Goal: Task Accomplishment & Management: Manage account settings

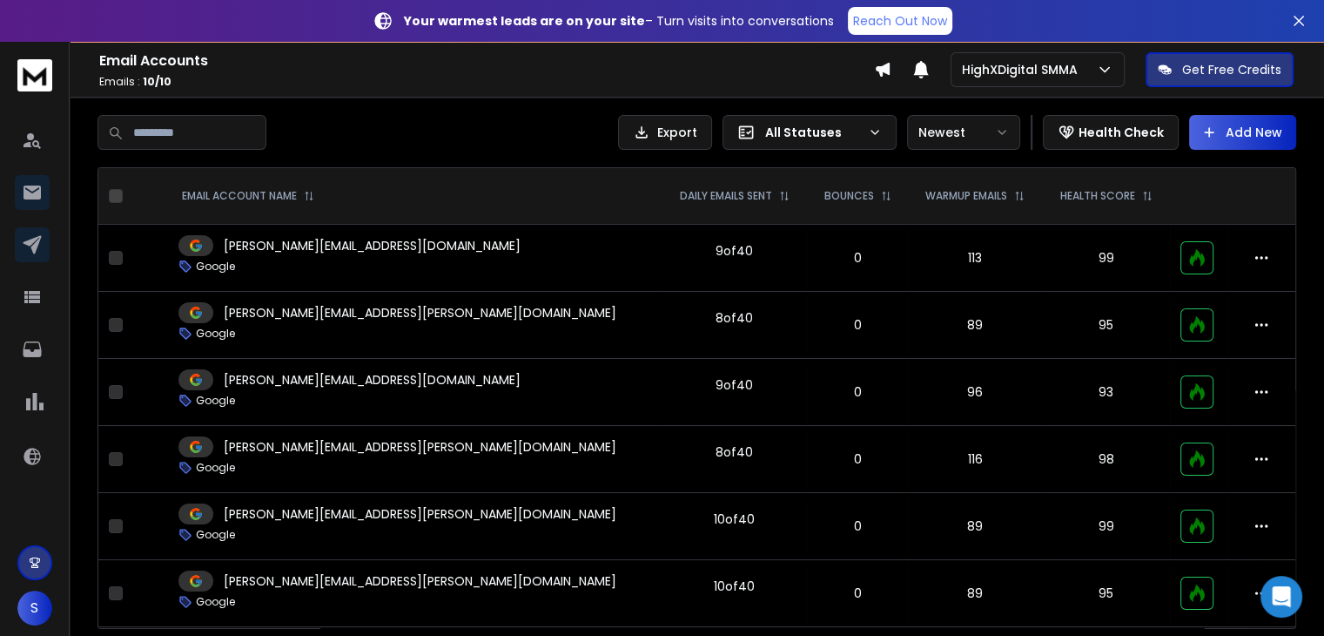
click at [30, 246] on icon at bounding box center [32, 244] width 21 height 21
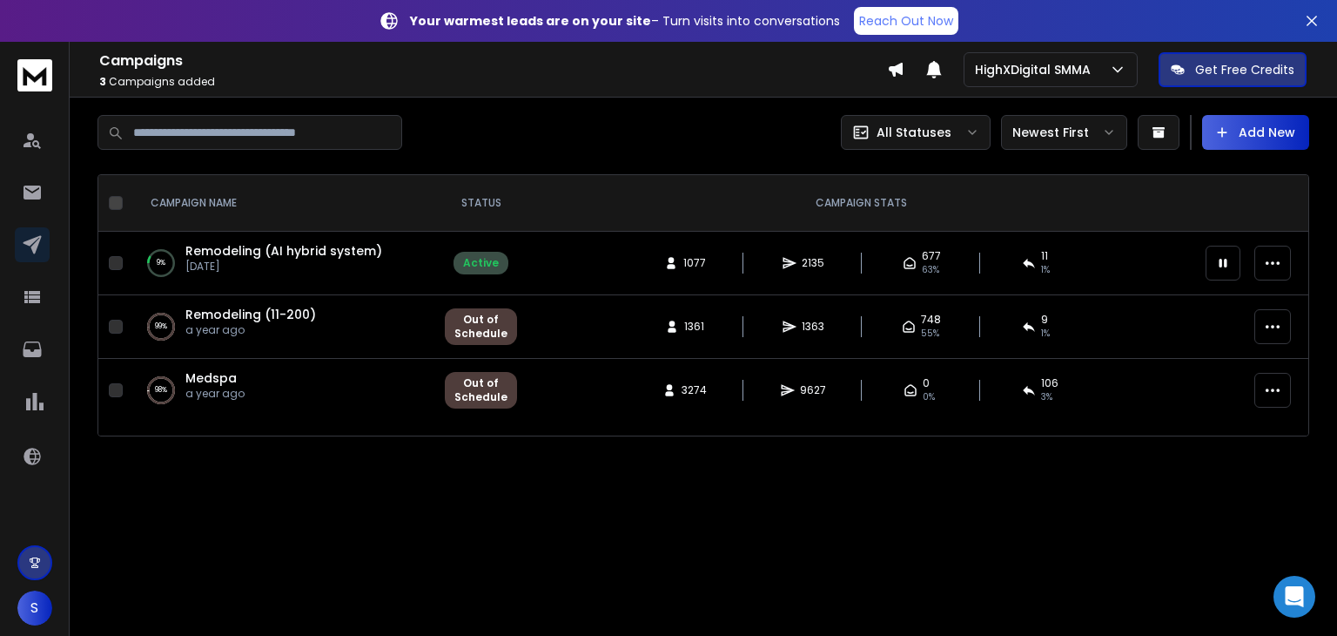
click at [306, 248] on span "Remodeling (AI hybrid system)" at bounding box center [283, 250] width 197 height 17
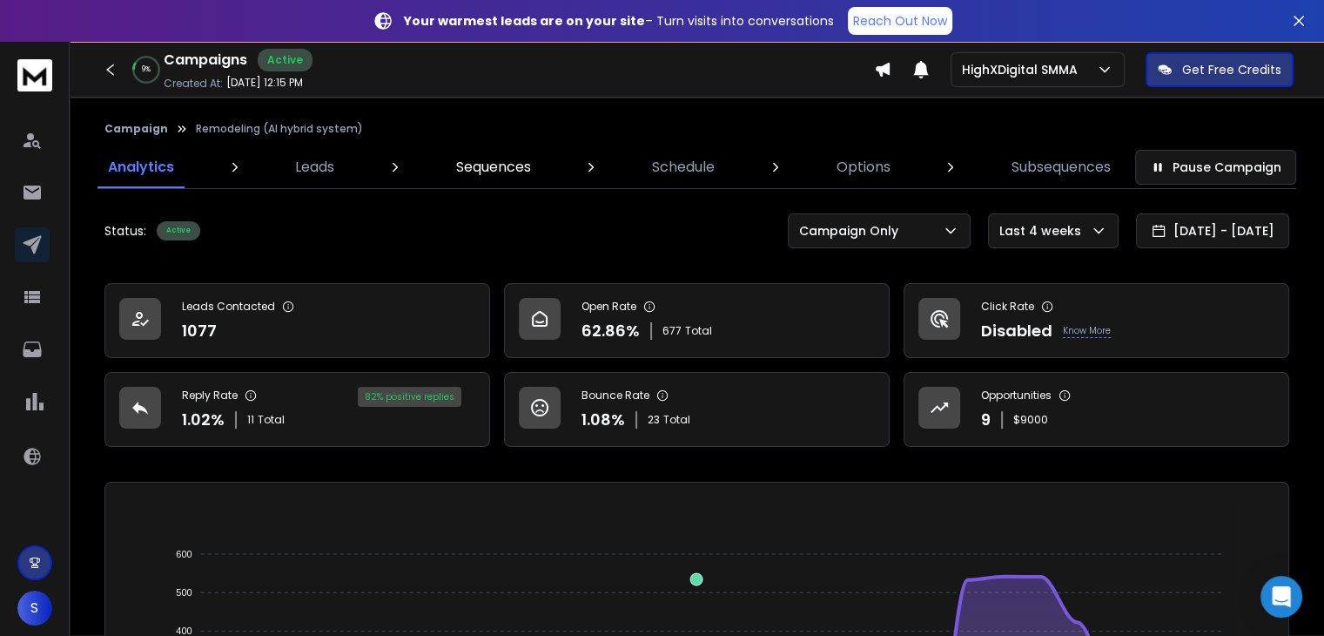
click at [515, 174] on p "Sequences" at bounding box center [493, 167] width 75 height 21
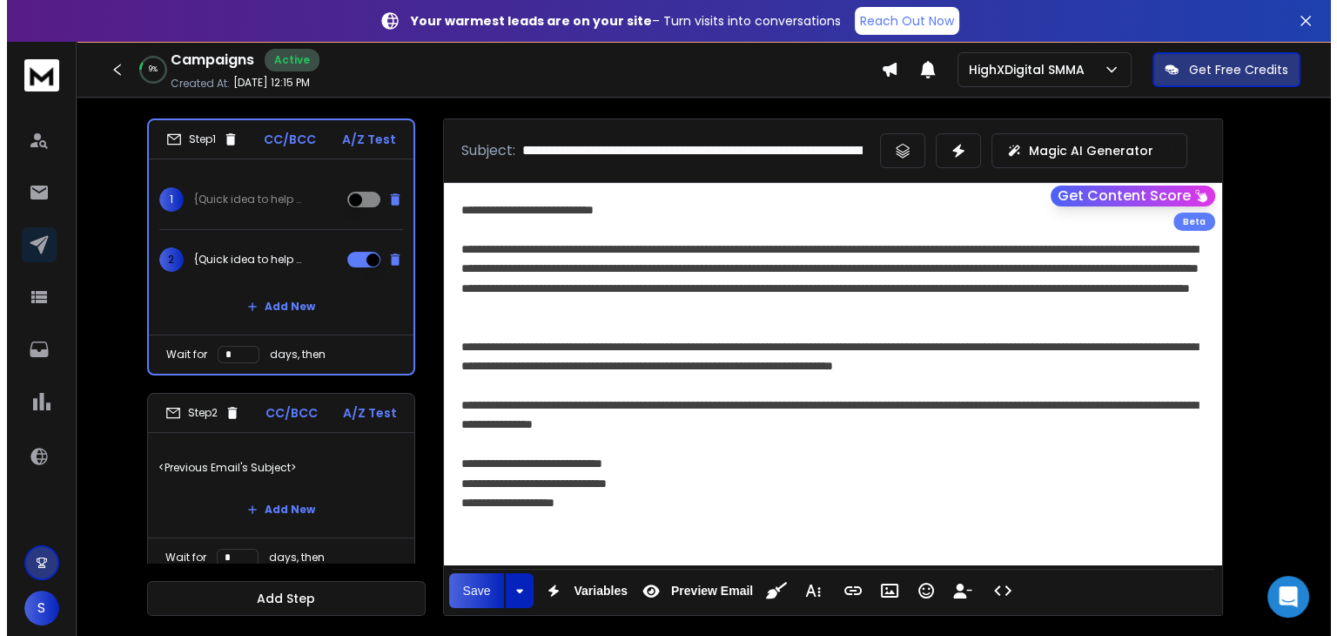
scroll to position [98, 0]
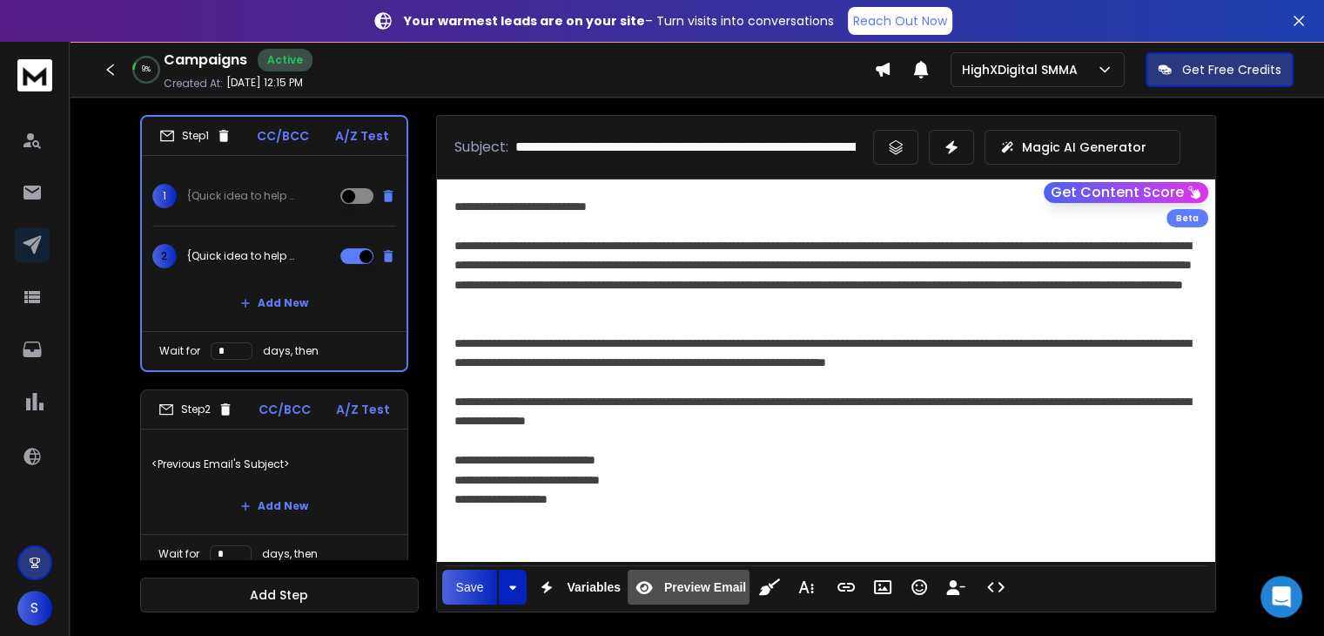
click at [693, 585] on span "Preview Email" at bounding box center [705, 587] width 89 height 15
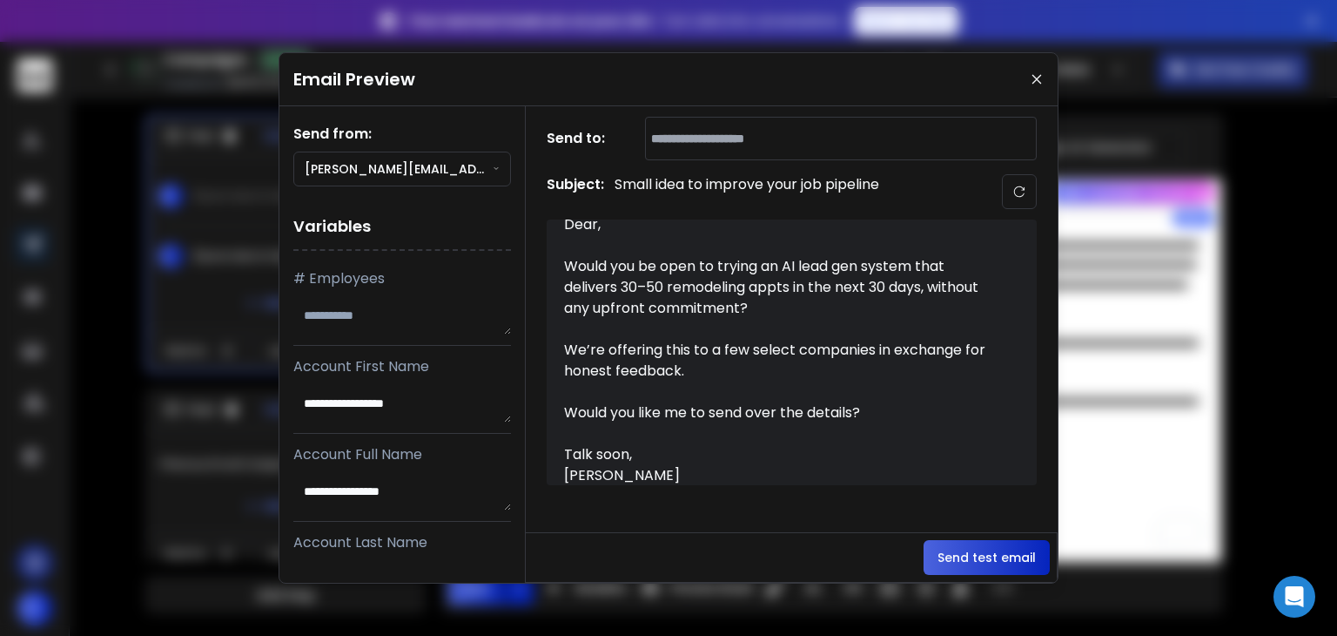
scroll to position [23, 0]
click at [1035, 84] on icon at bounding box center [1037, 79] width 14 height 14
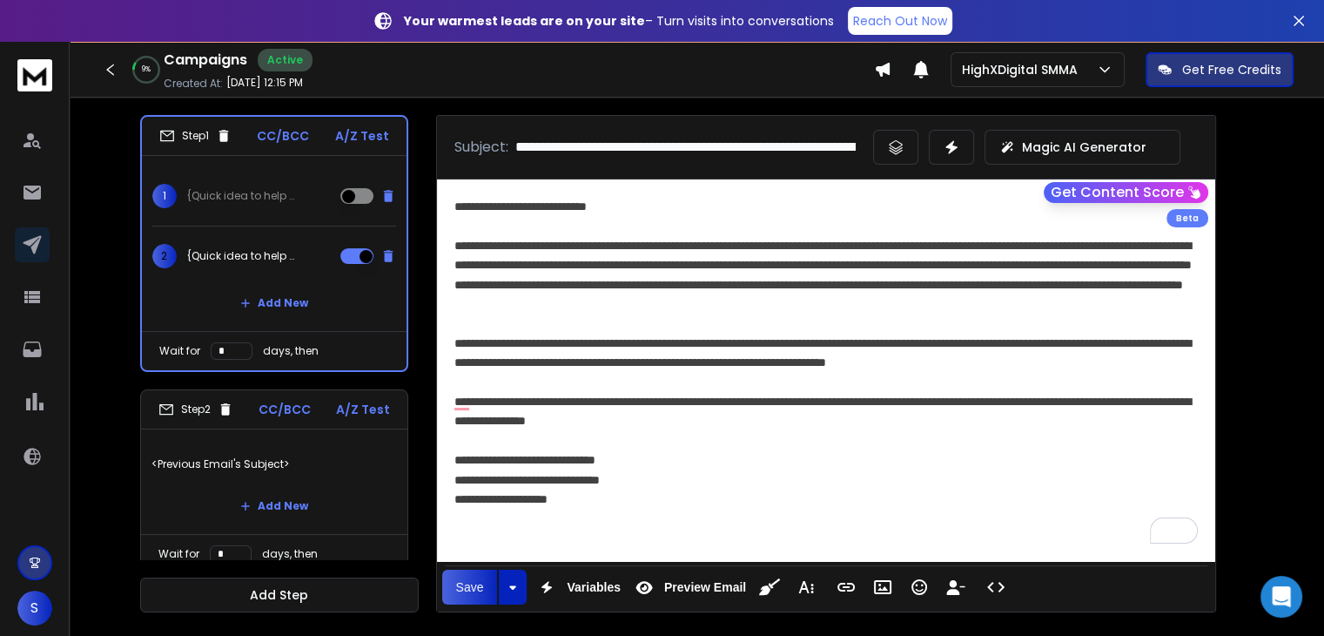
click at [251, 249] on p "{Quick idea to help with project flow|Small idea to improve your job pipeline|S…" at bounding box center [242, 256] width 111 height 14
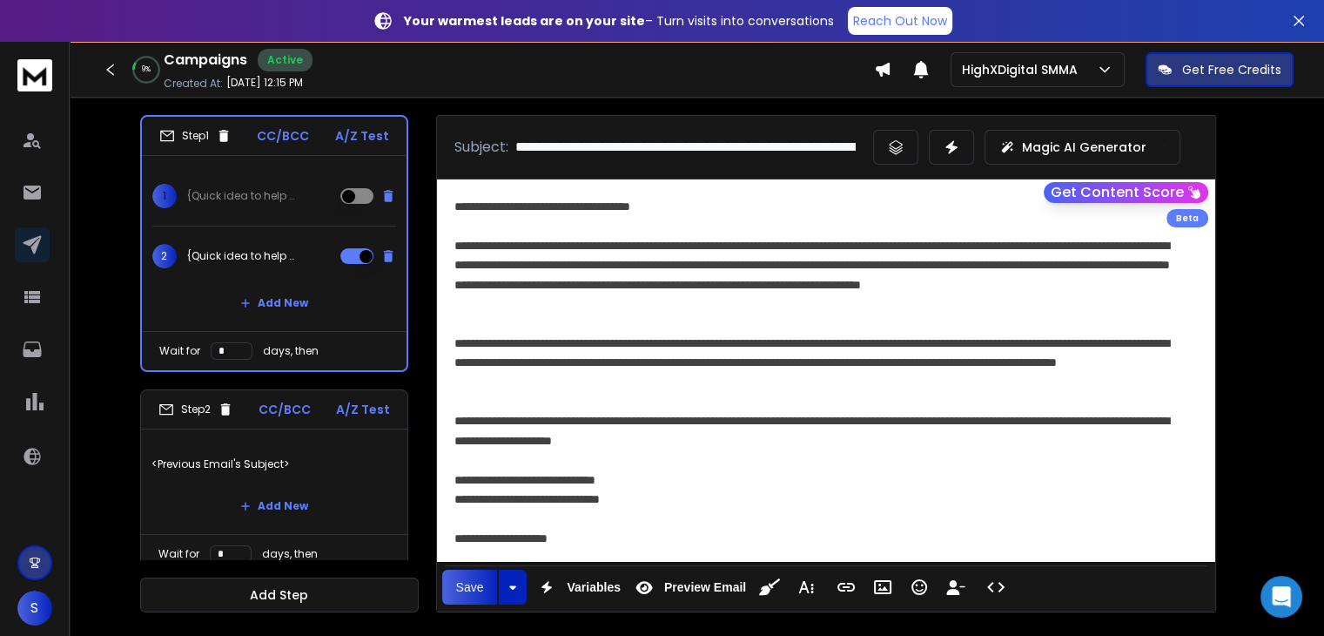
click at [250, 249] on p "{Quick idea to help with project flow|Small idea to improve your job pipeline|S…" at bounding box center [242, 256] width 111 height 14
click at [719, 582] on span "Preview Email" at bounding box center [705, 587] width 89 height 15
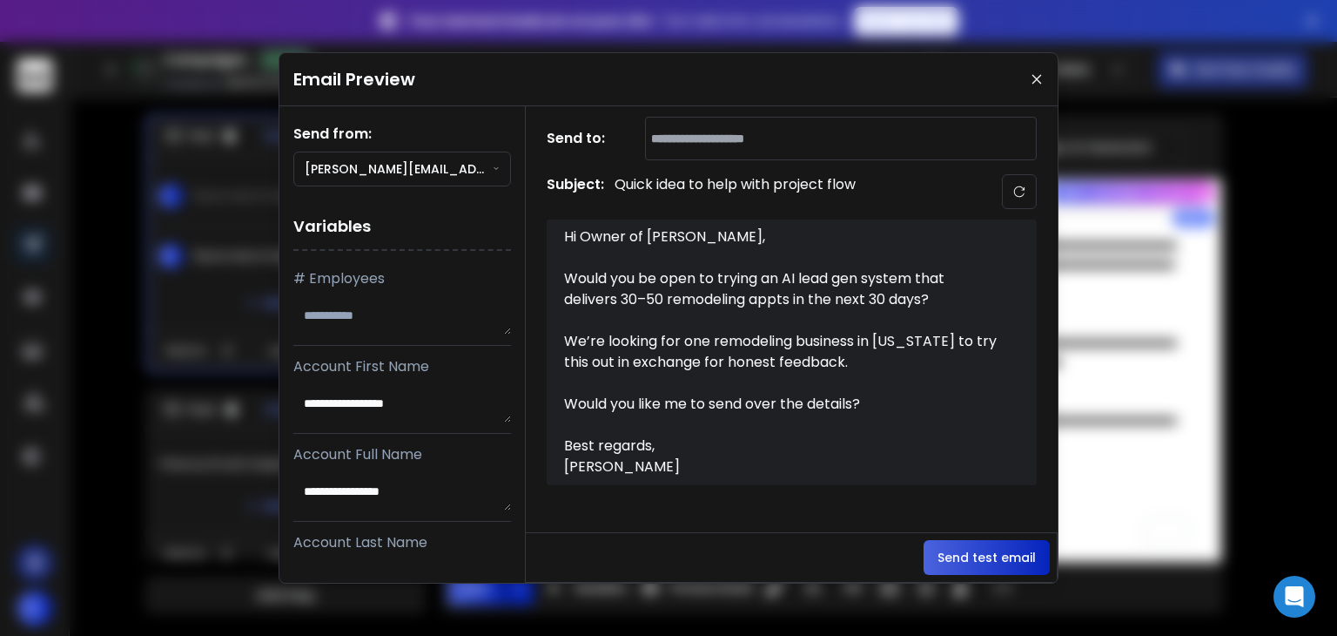
scroll to position [10, 0]
click at [1006, 203] on button at bounding box center [1019, 191] width 35 height 35
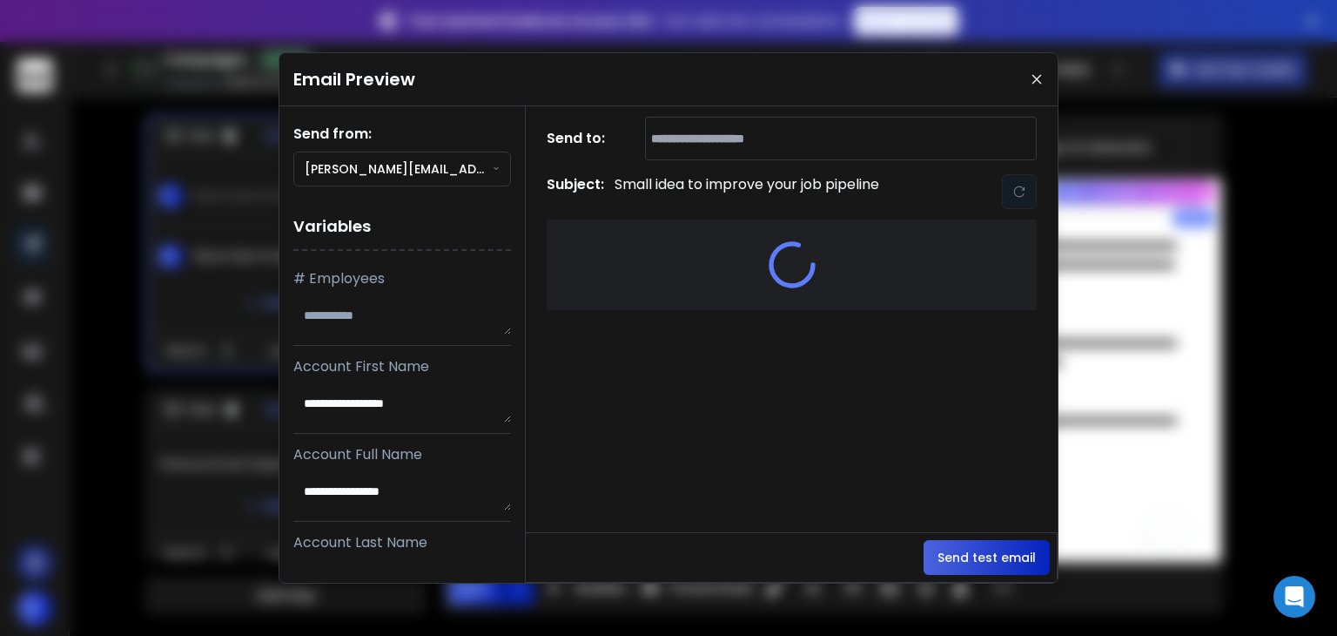
scroll to position [0, 0]
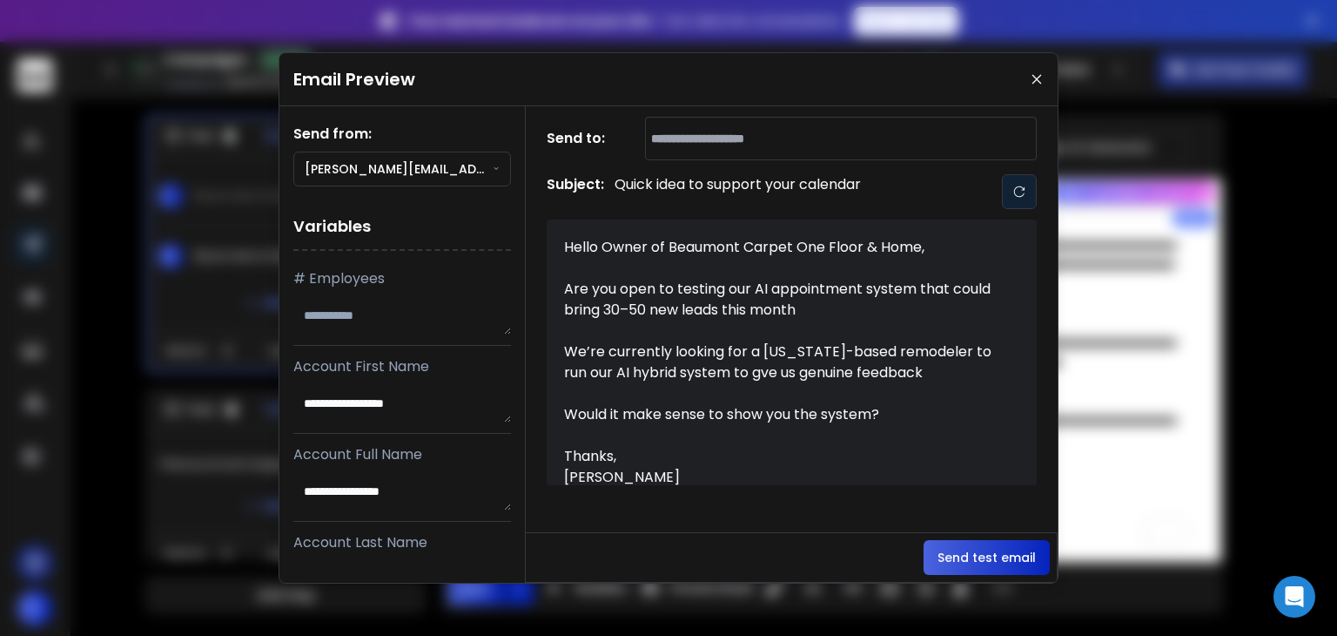
click at [1022, 198] on icon at bounding box center [1019, 191] width 12 height 12
click at [1022, 197] on icon at bounding box center [1019, 191] width 10 height 10
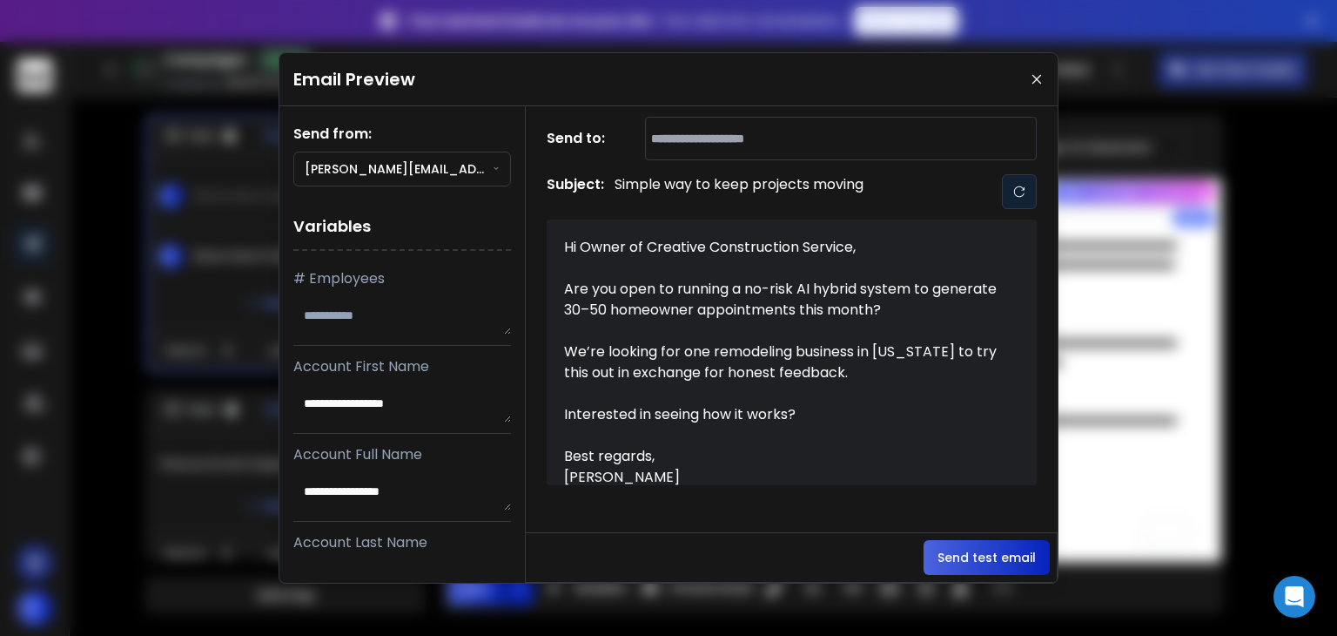
click at [1013, 198] on icon at bounding box center [1019, 191] width 12 height 12
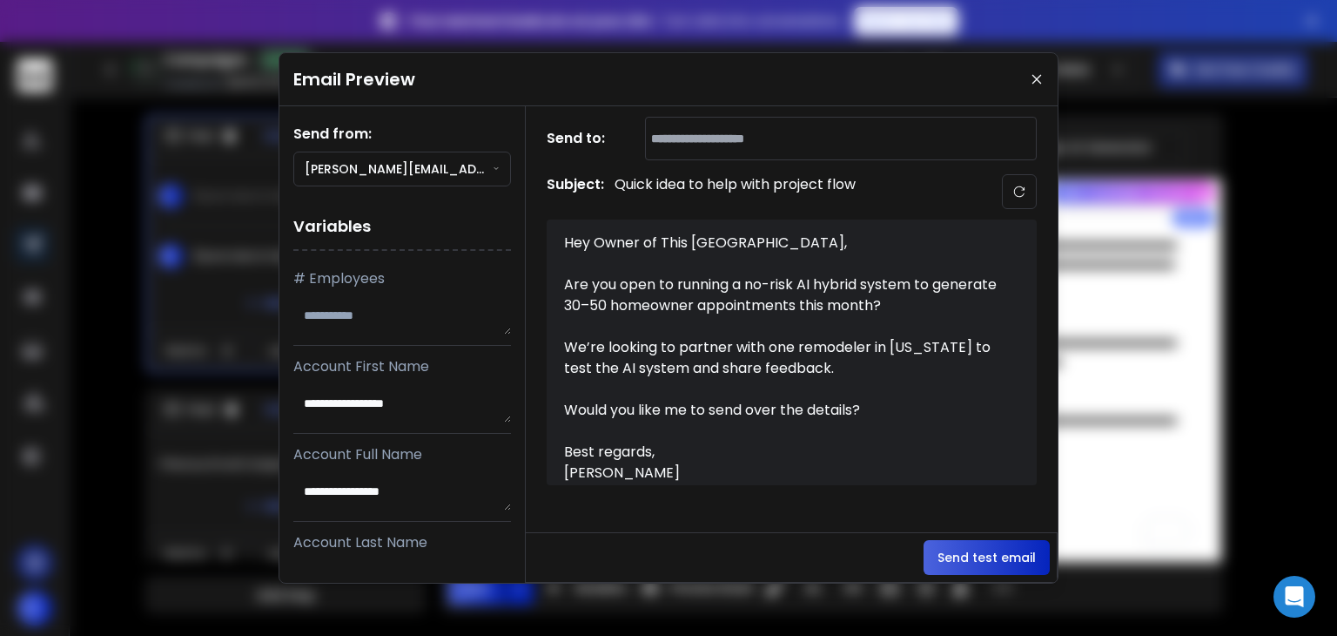
scroll to position [10, 0]
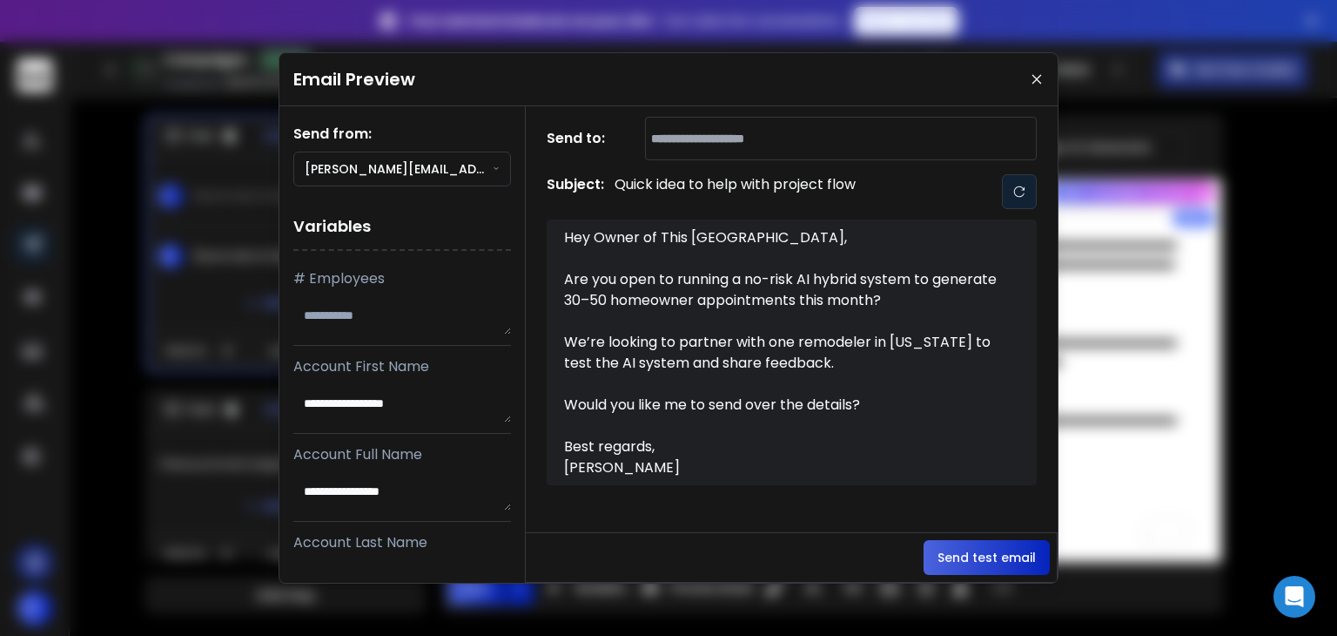
click at [1022, 209] on button at bounding box center [1019, 191] width 35 height 35
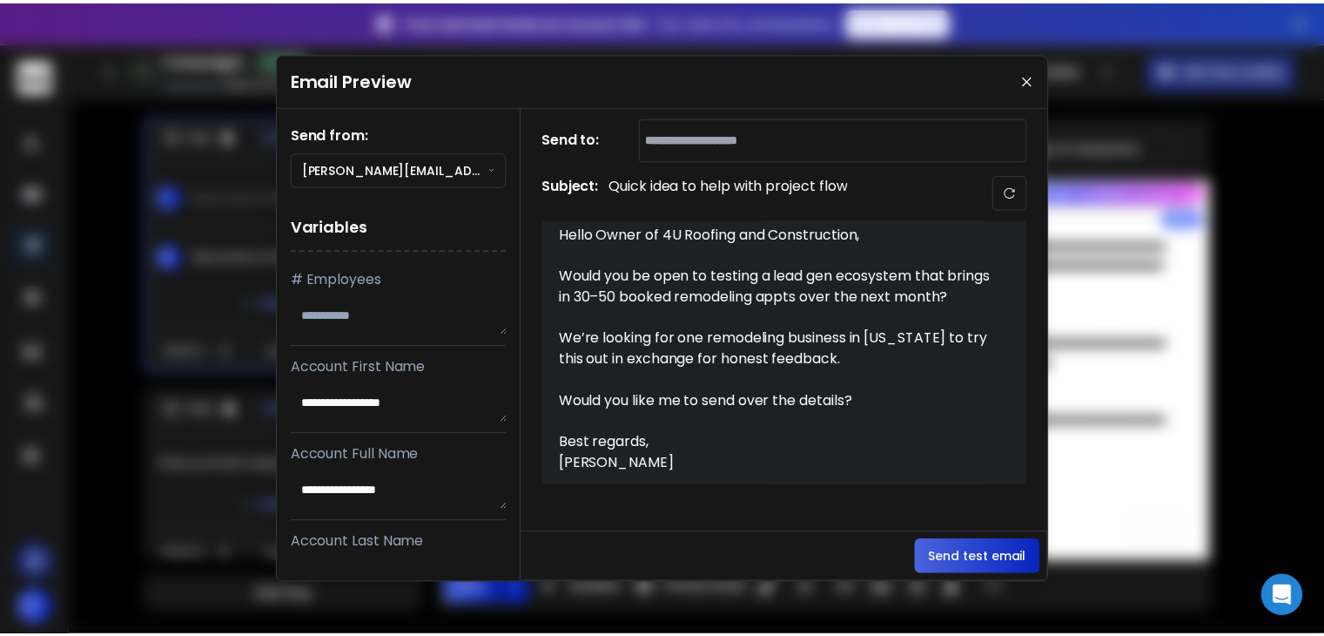
scroll to position [17, 0]
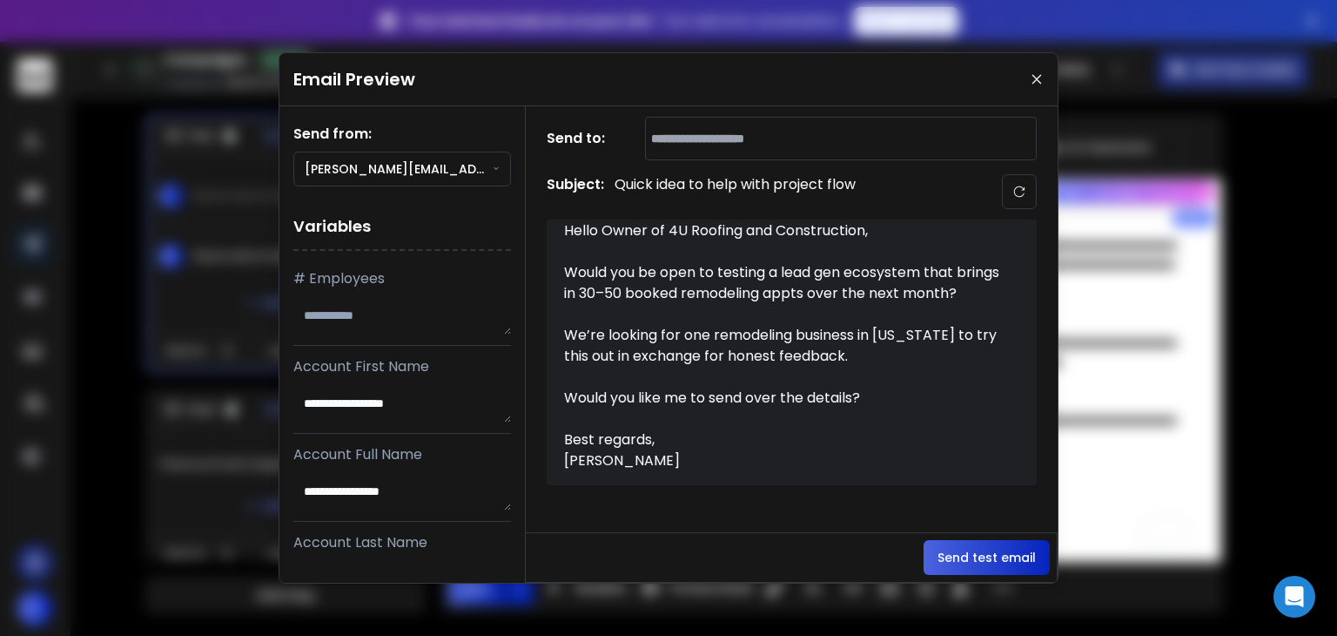
click at [1041, 80] on icon at bounding box center [1037, 79] width 14 height 14
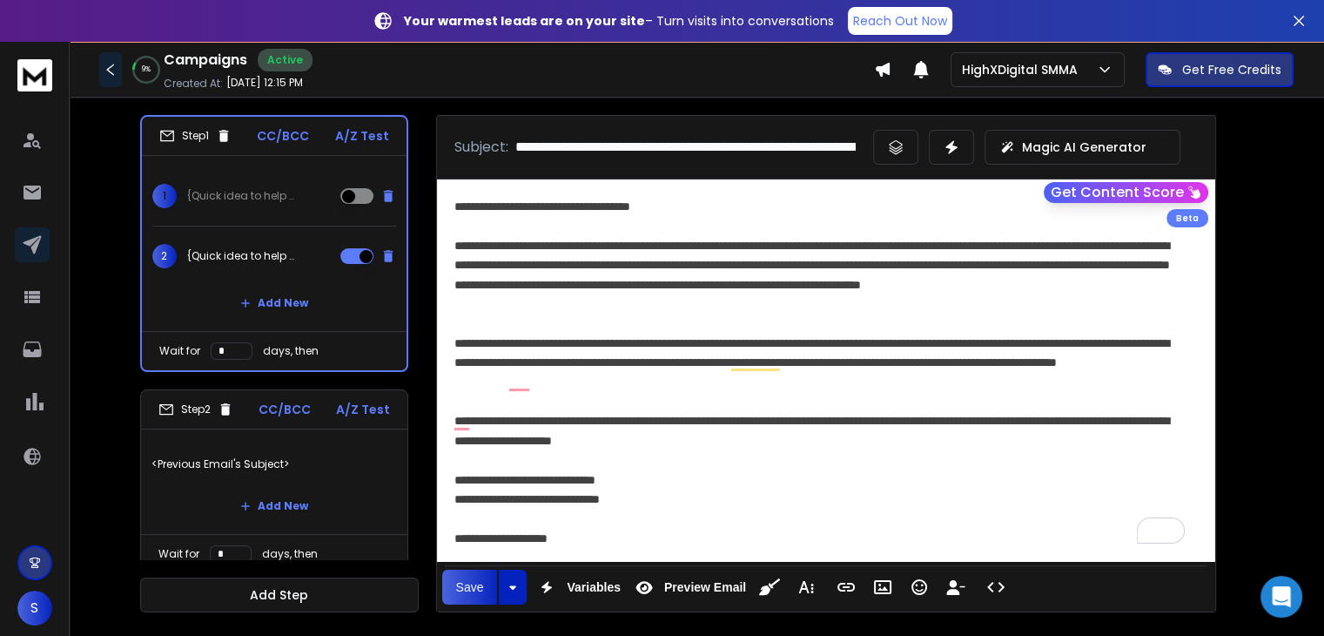
click at [112, 71] on icon at bounding box center [111, 70] width 16 height 16
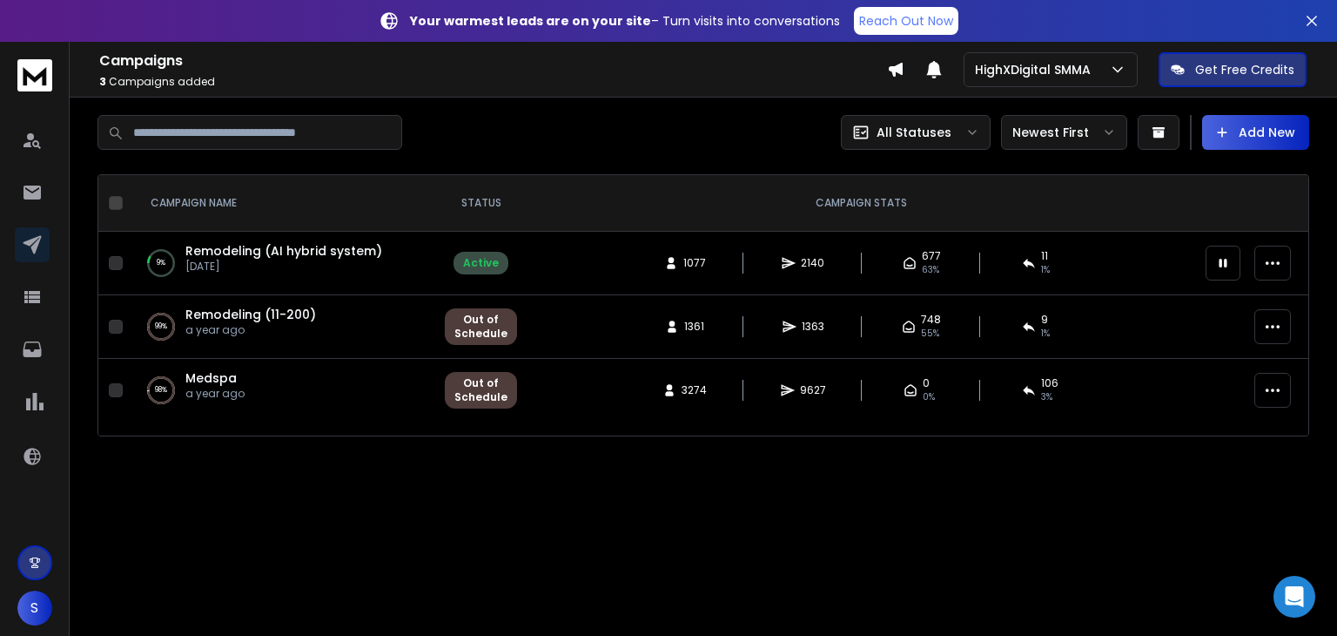
click at [311, 249] on span "Remodeling (AI hybrid system)" at bounding box center [283, 250] width 197 height 17
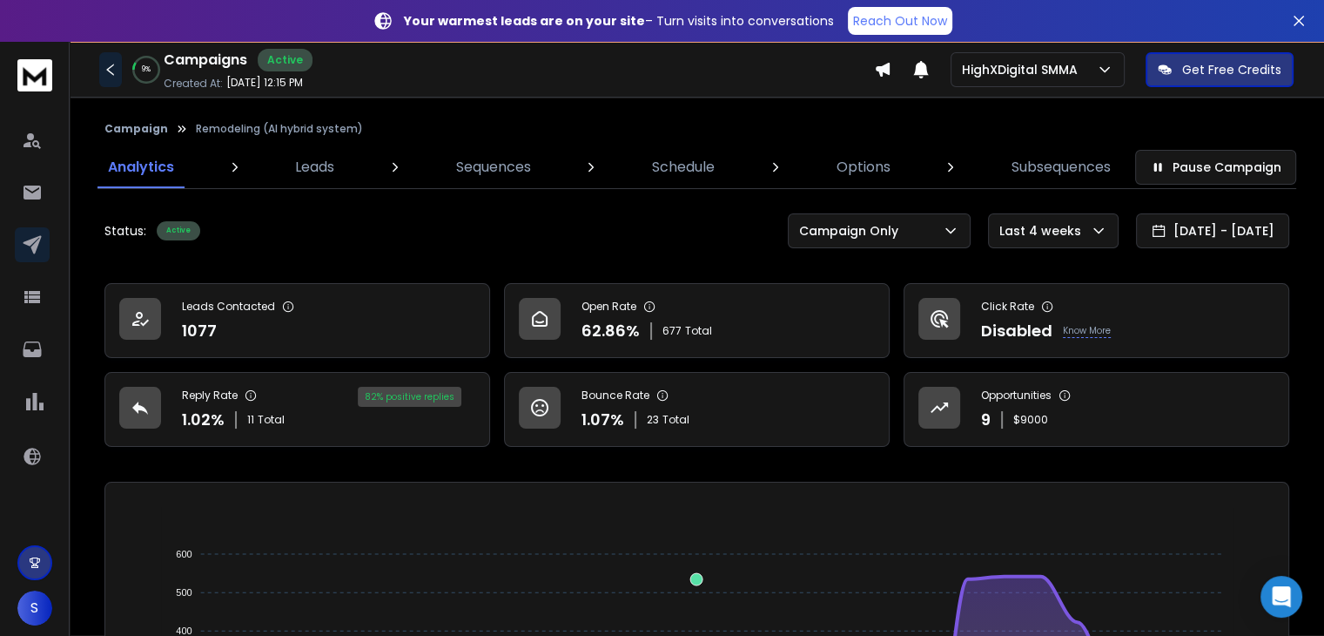
click at [101, 69] on button at bounding box center [110, 69] width 23 height 35
